Goal: Task Accomplishment & Management: Manage account settings

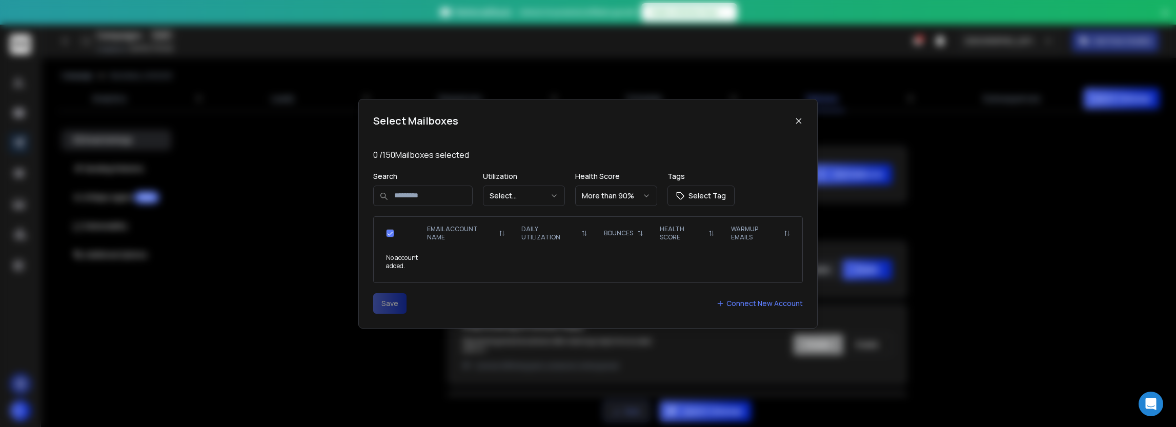
click at [800, 121] on icon at bounding box center [798, 121] width 8 height 8
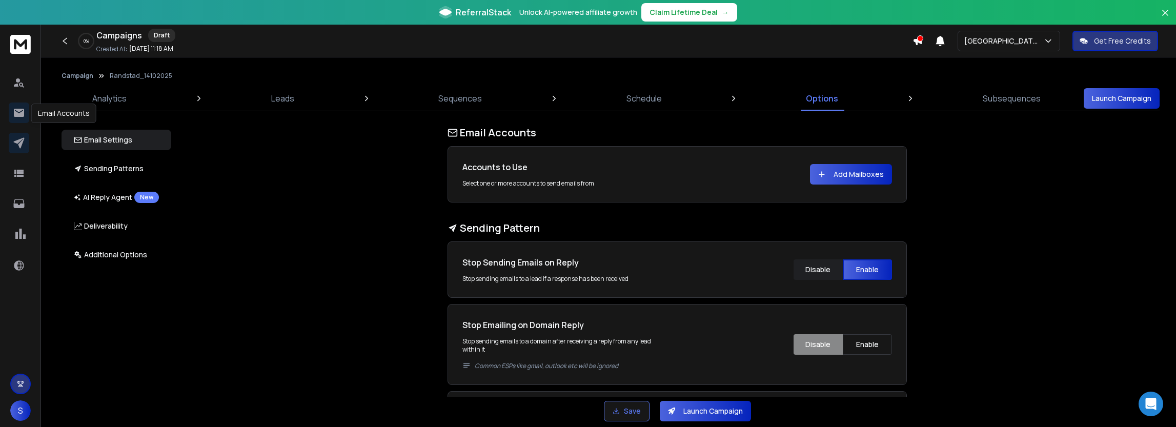
click at [25, 109] on link at bounding box center [19, 112] width 20 height 20
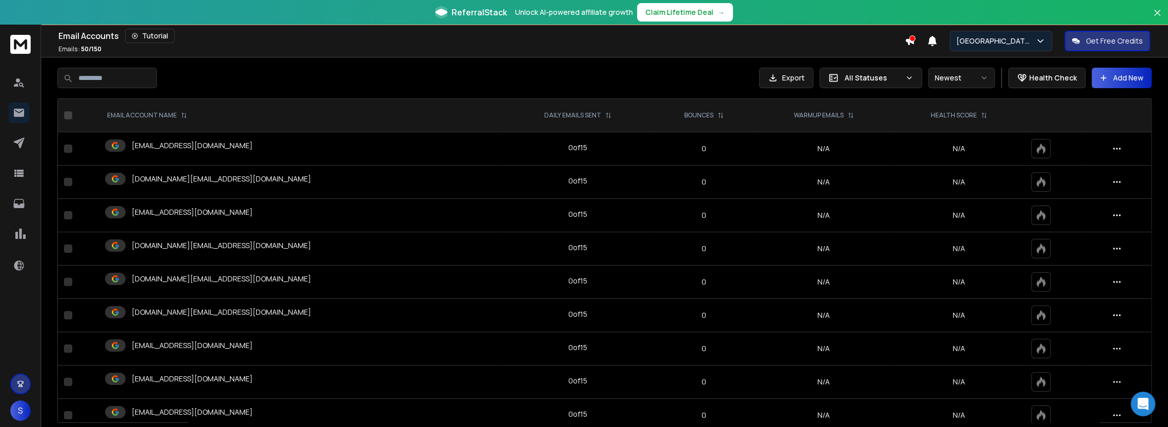
click at [1045, 43] on icon "button" at bounding box center [1040, 41] width 10 height 10
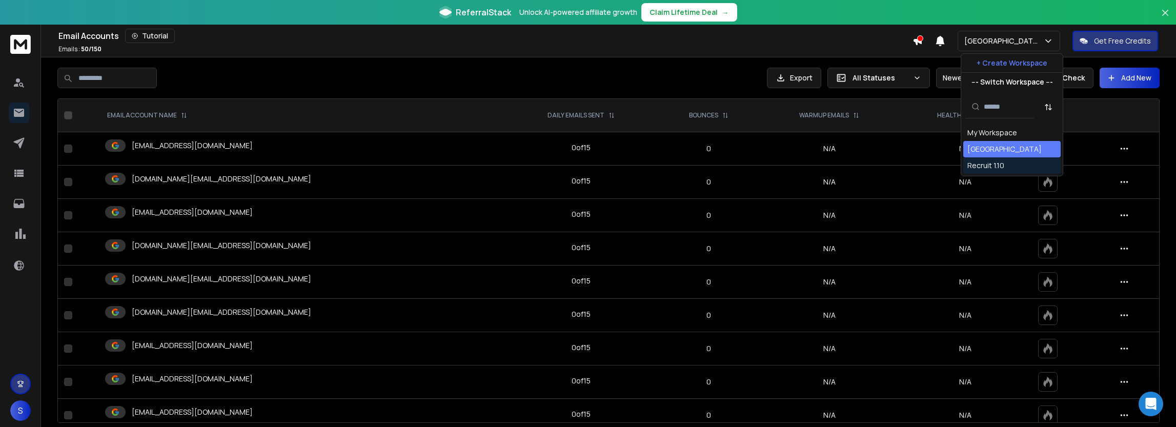
click at [980, 162] on div "Recruit 1.10" at bounding box center [985, 165] width 37 height 10
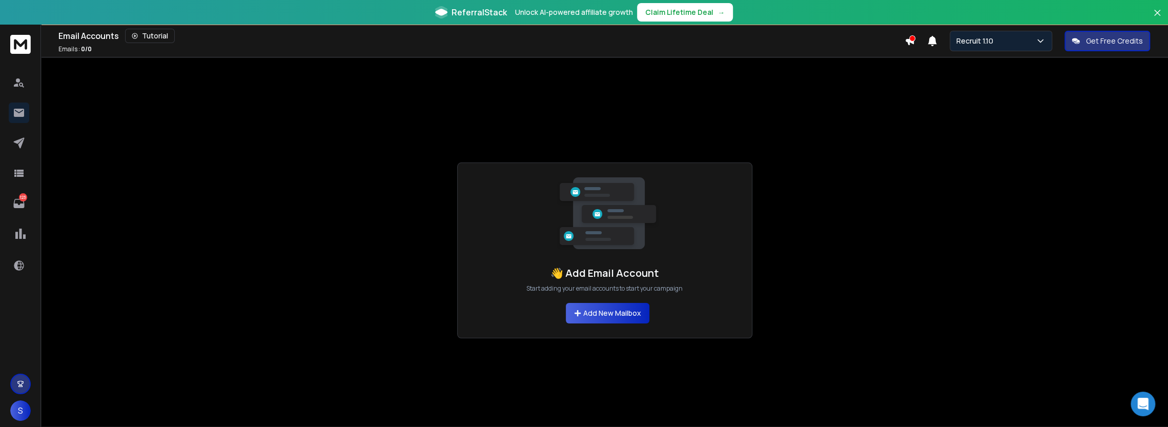
click at [1036, 42] on div "Recruit 1.10" at bounding box center [1000, 41] width 89 height 10
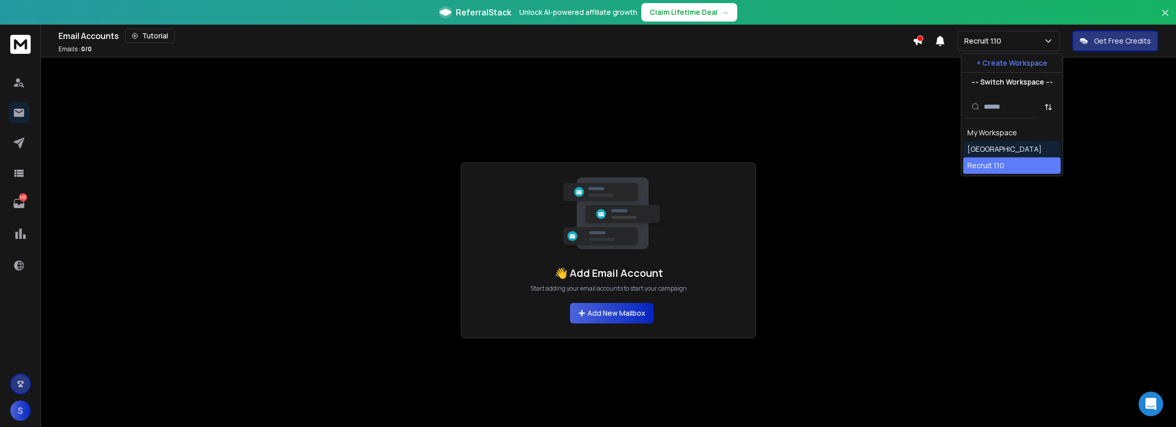
click at [992, 149] on div "Randstad" at bounding box center [1004, 149] width 74 height 10
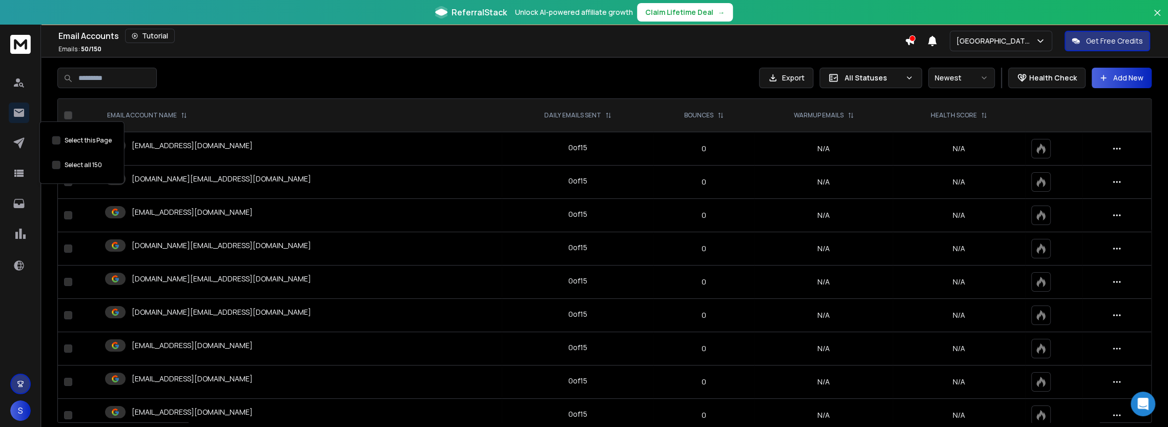
click at [58, 163] on button "Select this Page" at bounding box center [56, 165] width 8 height 8
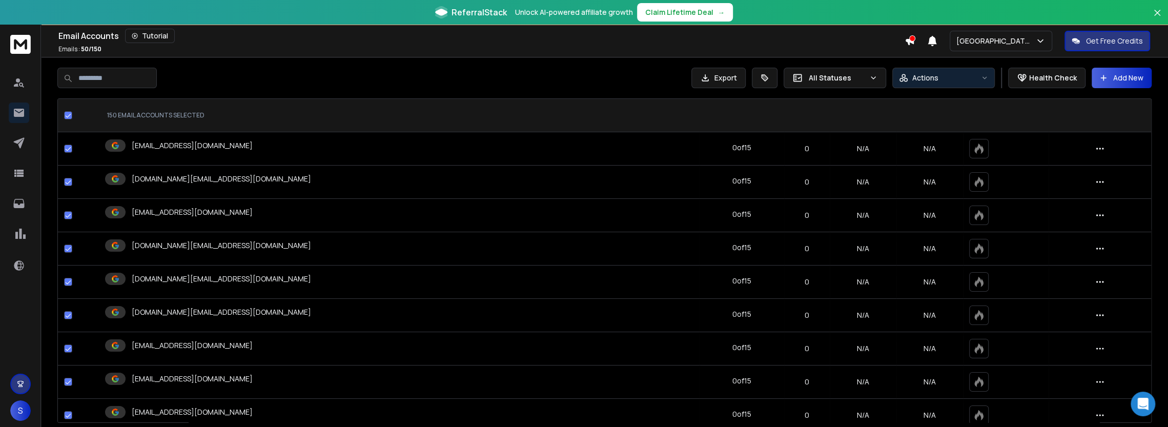
click at [987, 80] on icon "button" at bounding box center [984, 78] width 7 height 8
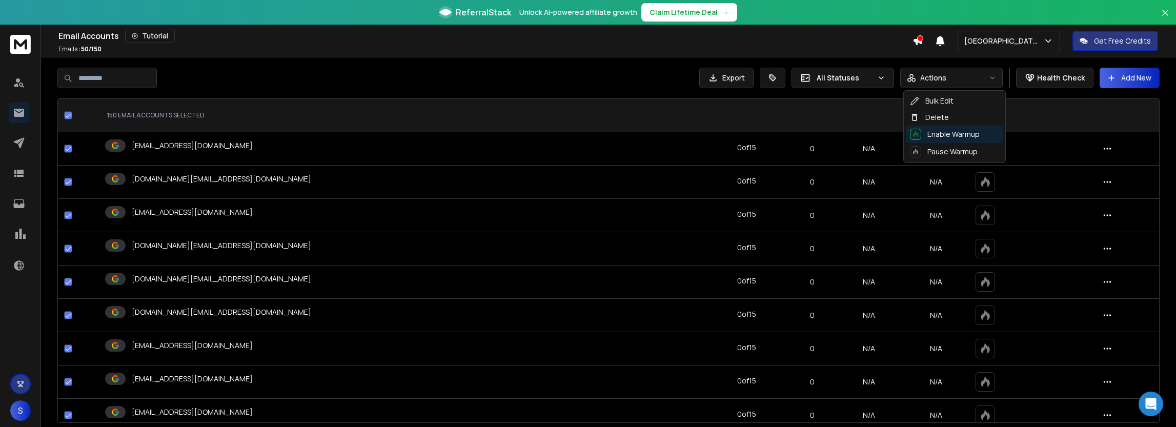
click at [951, 134] on div "Enable Warmup" at bounding box center [945, 134] width 70 height 11
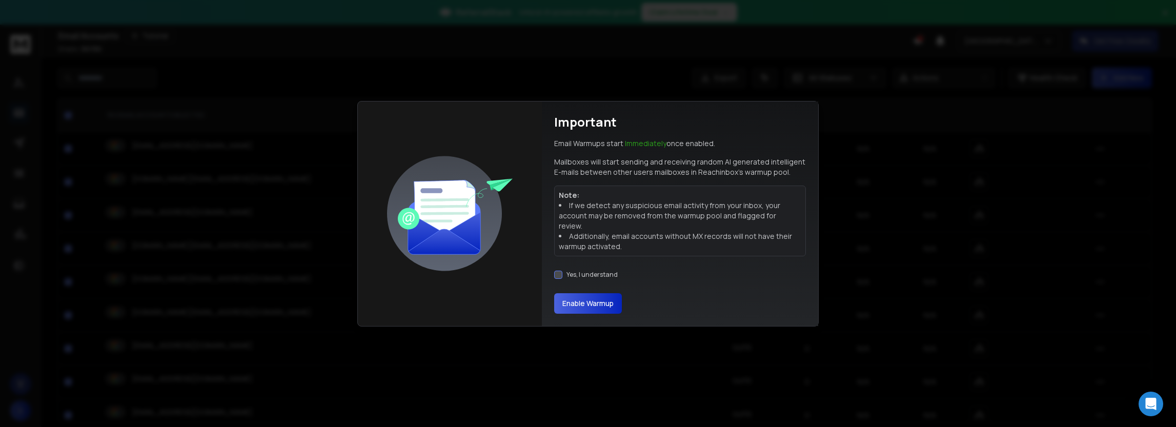
click at [559, 271] on button "Yes, I understand" at bounding box center [558, 275] width 8 height 8
click at [578, 301] on button "Enable Warmup" at bounding box center [588, 303] width 68 height 20
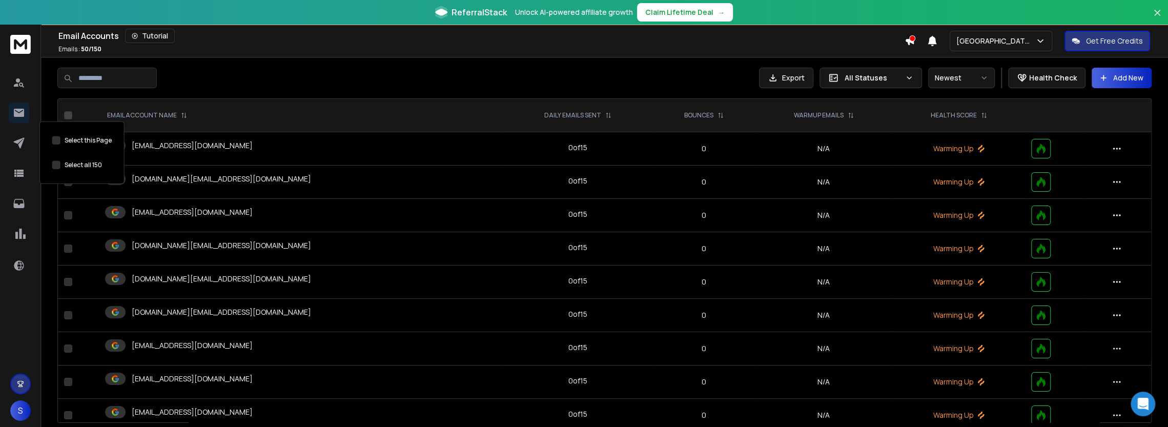
click at [56, 167] on button "Select this Page" at bounding box center [56, 165] width 8 height 8
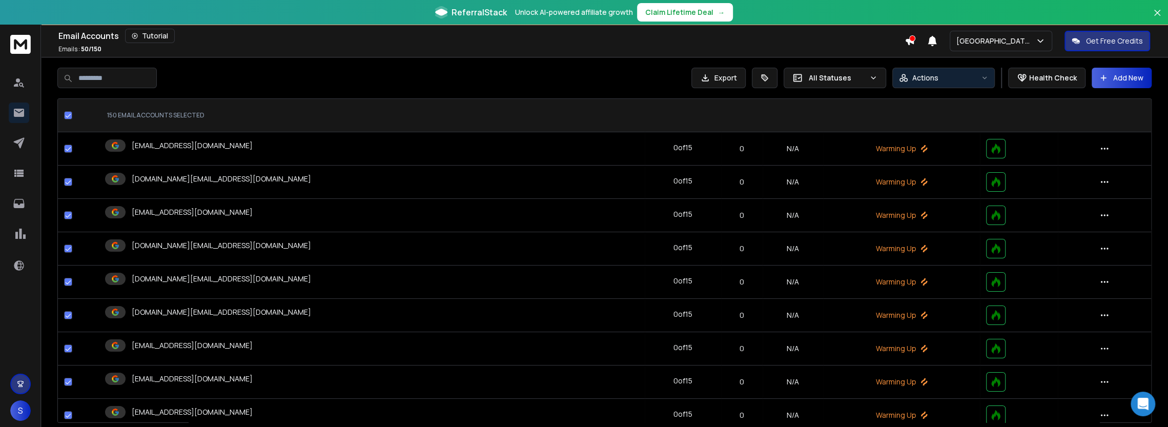
click at [988, 78] on icon "button" at bounding box center [984, 78] width 7 height 8
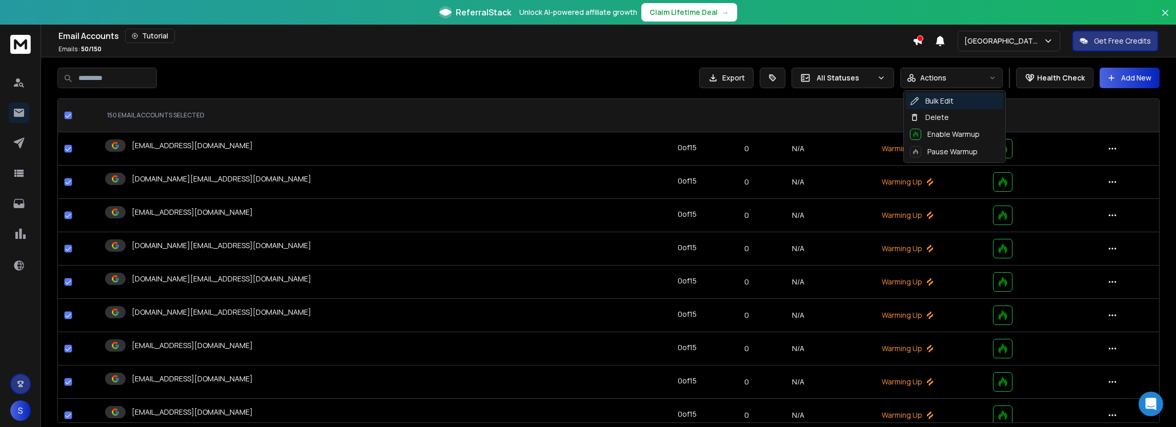
click at [942, 100] on div "Bulk Edit" at bounding box center [932, 101] width 44 height 10
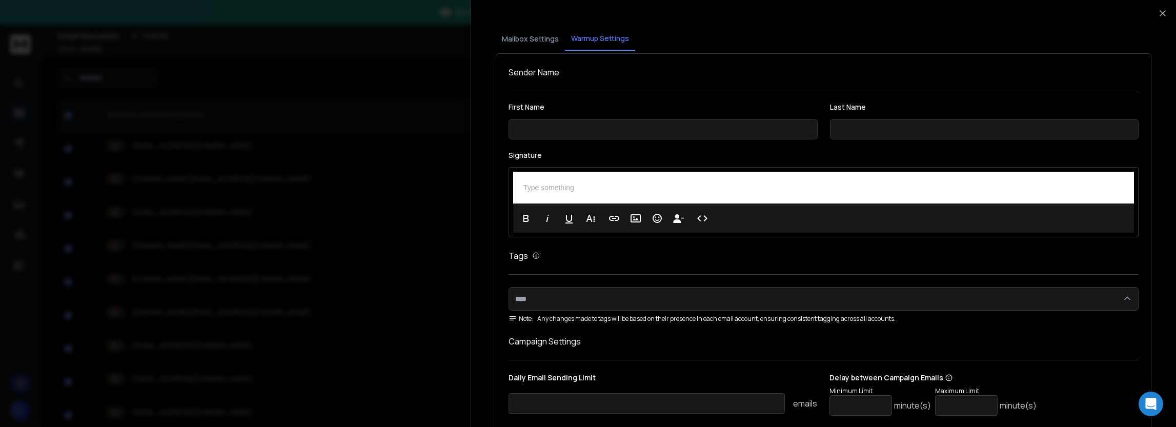
click at [591, 36] on button "Warmup Settings" at bounding box center [600, 39] width 70 height 24
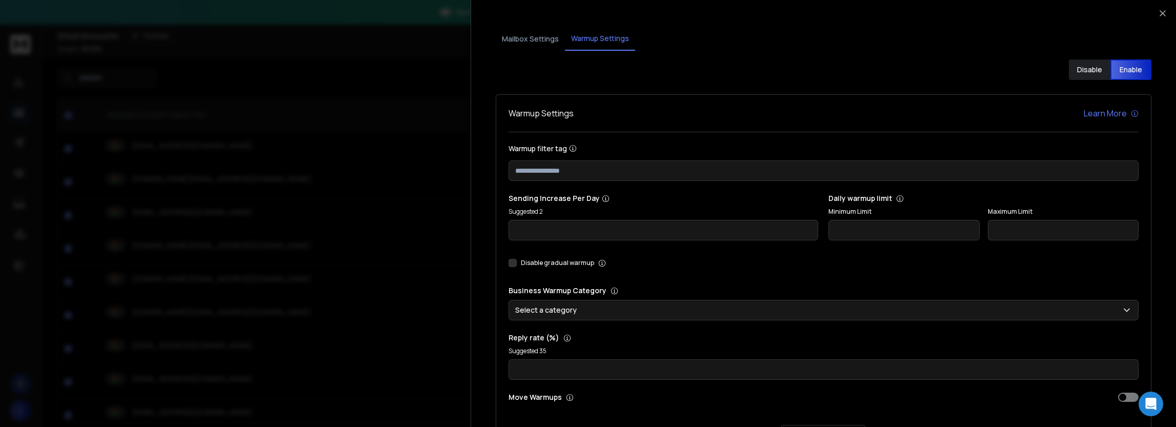
click at [626, 225] on input "number" at bounding box center [663, 230] width 310 height 20
type input "*"
click at [879, 231] on input "number" at bounding box center [903, 230] width 151 height 20
type input "**"
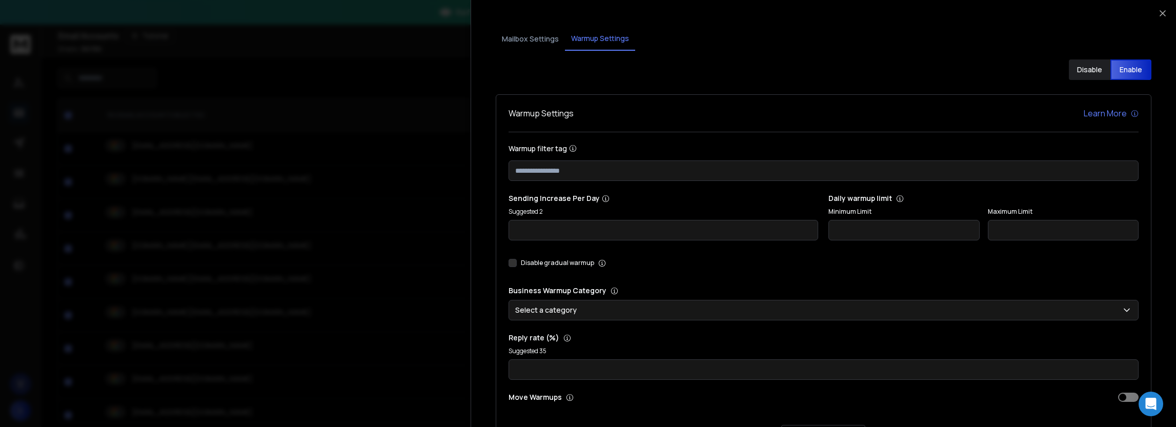
click at [843, 267] on div "Disable gradual warmup" at bounding box center [823, 263] width 630 height 20
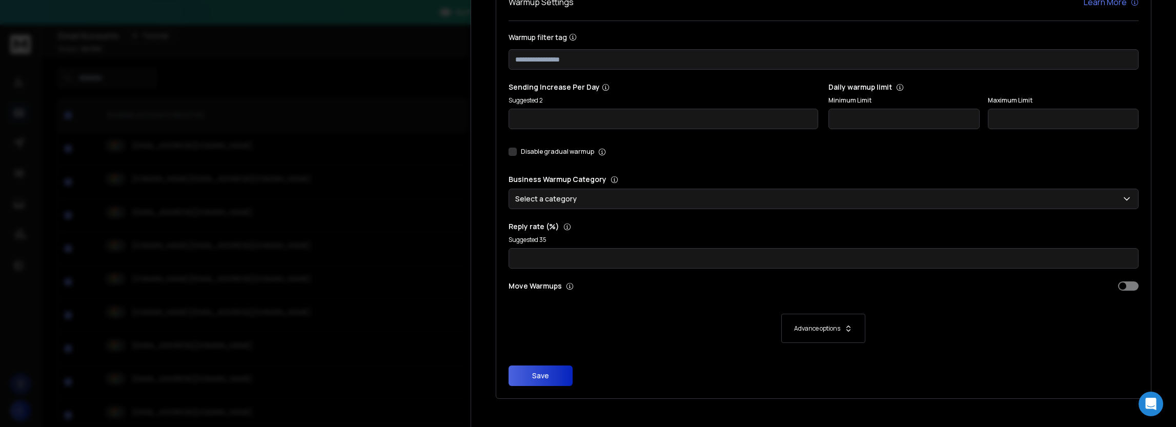
click at [619, 256] on input "number" at bounding box center [823, 258] width 630 height 20
type input "**"
click at [1131, 286] on button "button" at bounding box center [1128, 285] width 20 height 9
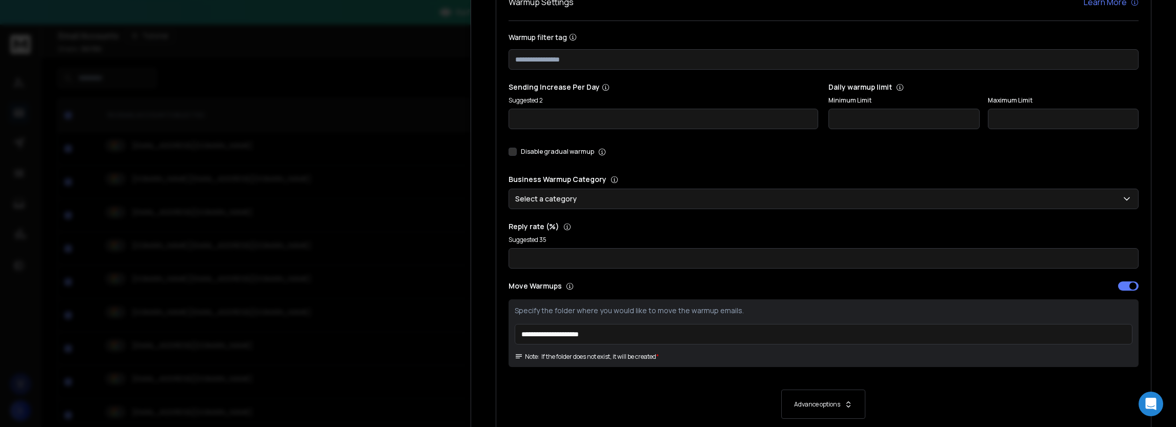
scroll to position [187, 0]
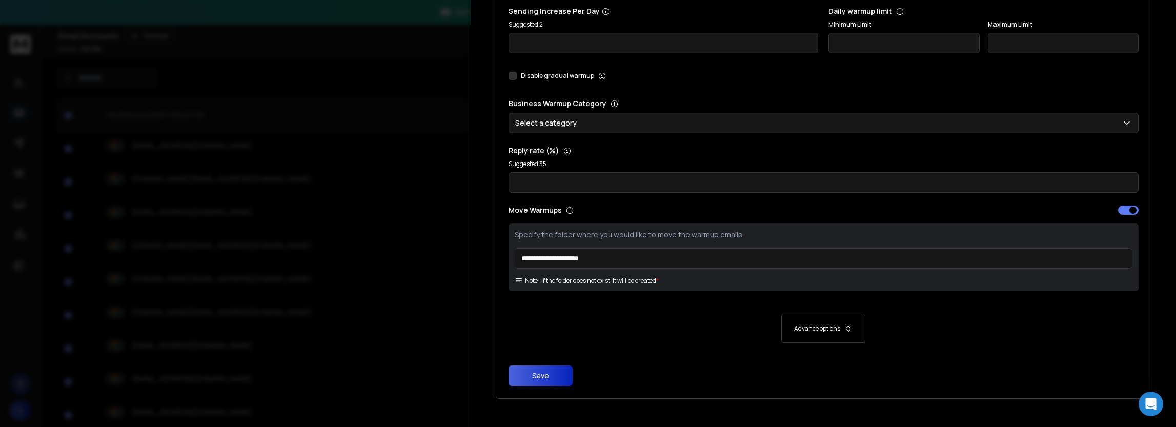
click at [546, 374] on button "Save" at bounding box center [540, 375] width 64 height 20
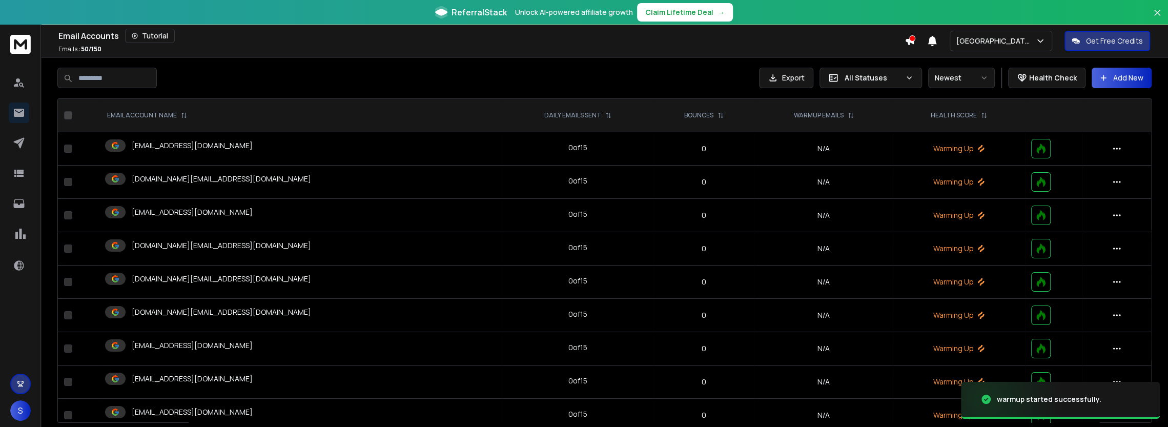
click at [549, 149] on td "0 of 15" at bounding box center [577, 145] width 151 height 27
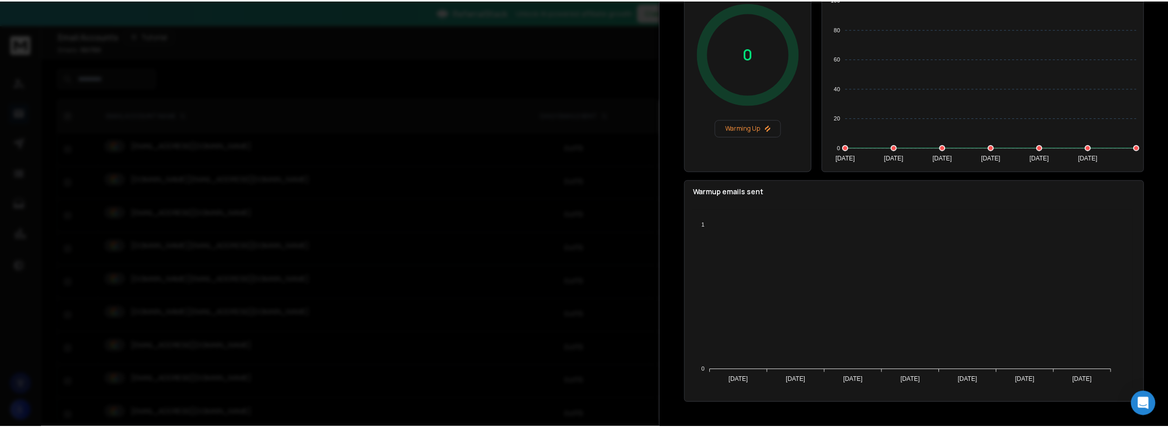
scroll to position [0, 0]
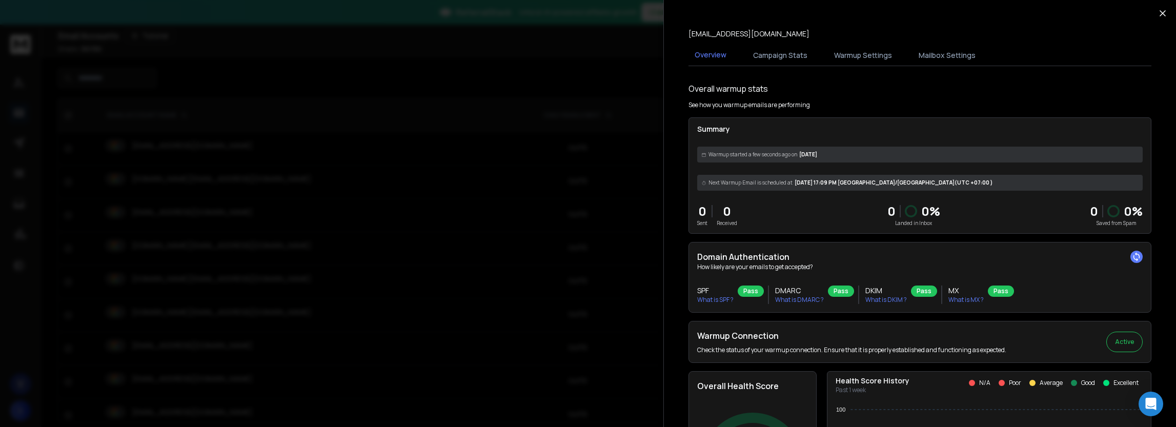
click at [1160, 14] on icon "button" at bounding box center [1162, 13] width 5 height 5
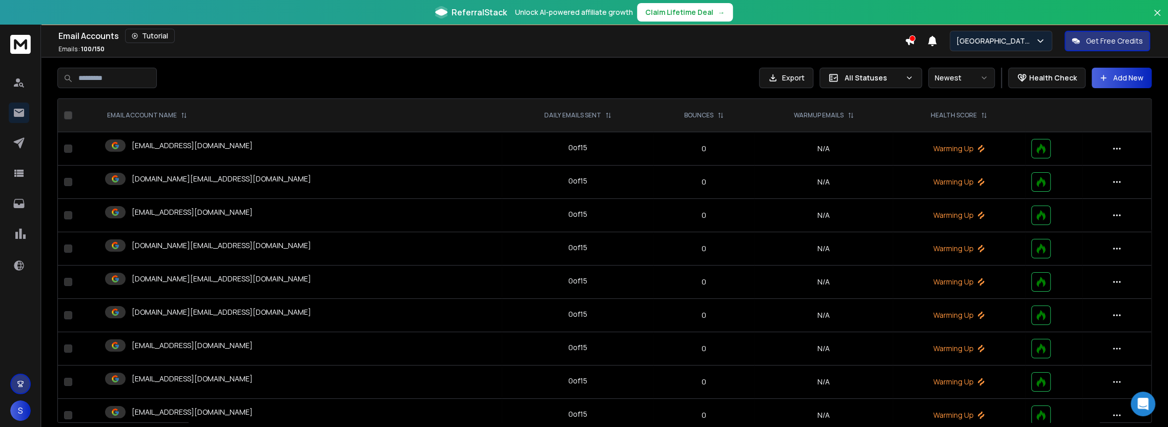
click at [1031, 38] on div "Randstad" at bounding box center [1000, 41] width 89 height 10
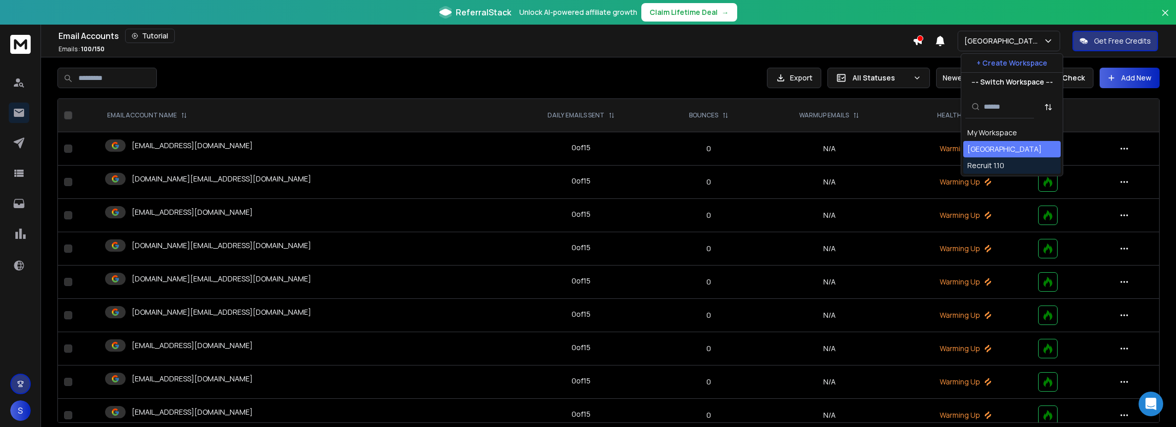
click at [990, 168] on div "Recruit 1.10" at bounding box center [985, 165] width 37 height 10
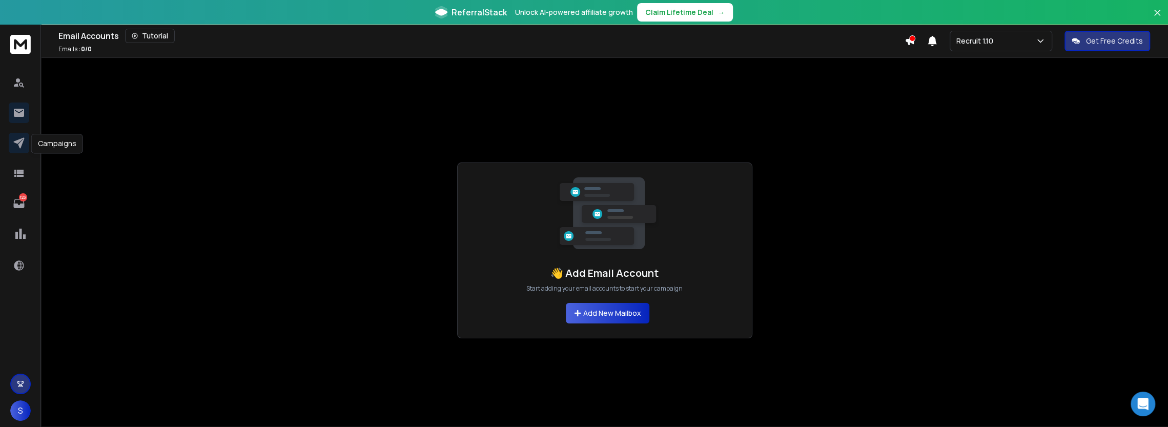
click at [12, 140] on link at bounding box center [19, 143] width 20 height 20
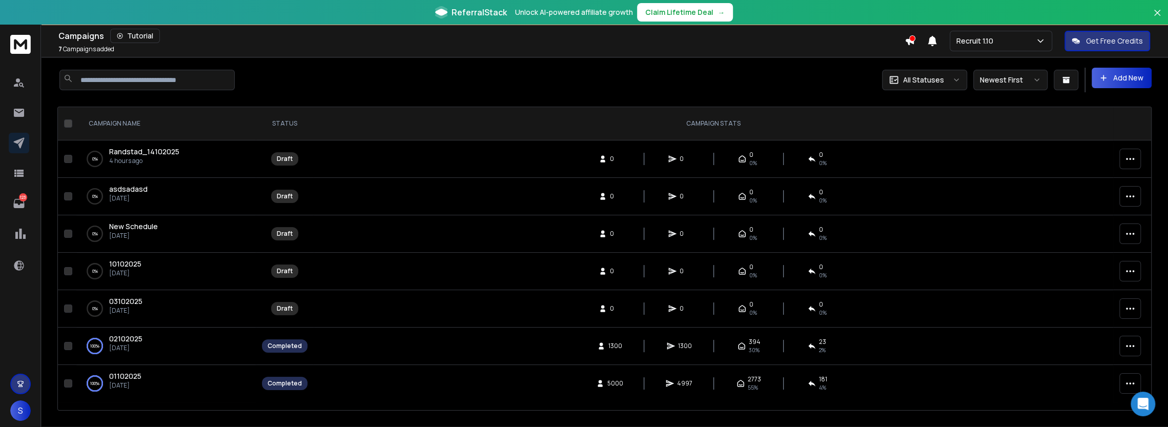
scroll to position [78, 0]
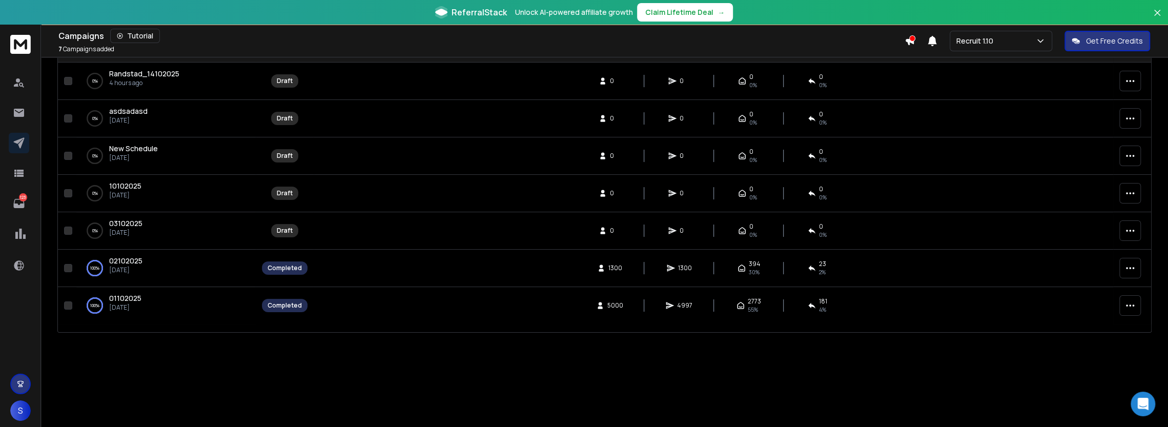
click at [1158, 12] on icon "Close banner" at bounding box center [1157, 13] width 6 height 6
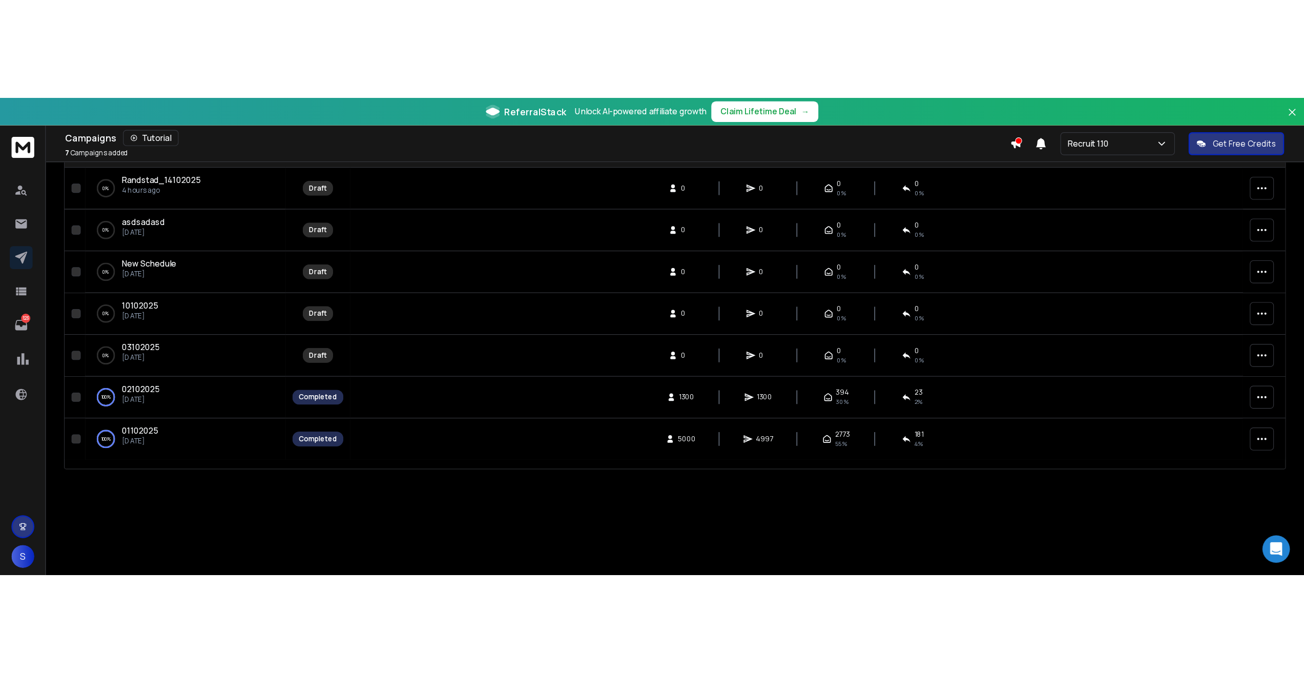
scroll to position [53, 0]
